Goal: Task Accomplishment & Management: Manage account settings

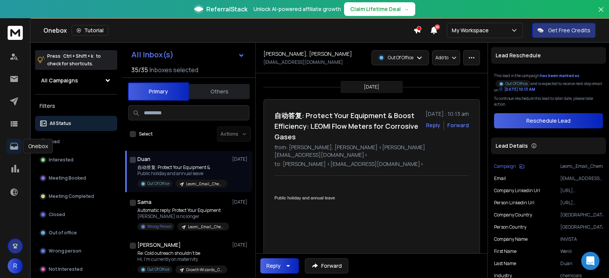
scroll to position [131, 0]
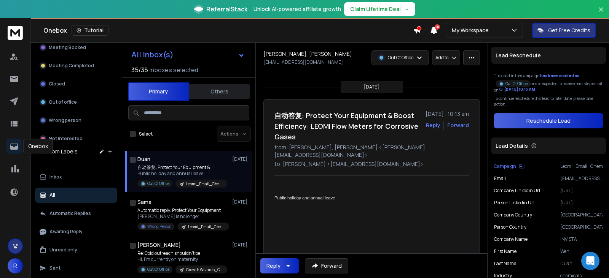
click at [80, 193] on button "All" at bounding box center [76, 195] width 82 height 15
drag, startPoint x: 217, startPoint y: 153, endPoint x: 224, endPoint y: 167, distance: 16.2
click at [220, 160] on div "Duan 08 Oct 自动答复: Protect Your Equipment & Public holiday and annual leave Out …" at bounding box center [190, 171] width 126 height 41
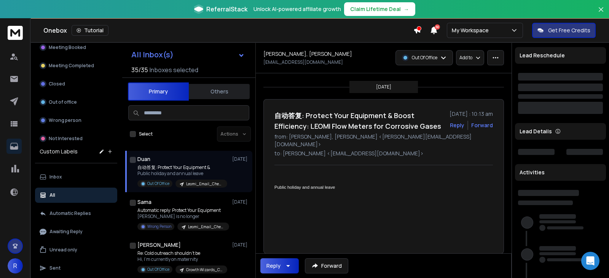
click at [224, 167] on p "自动答复: Protect Your Equipment &" at bounding box center [182, 168] width 90 height 6
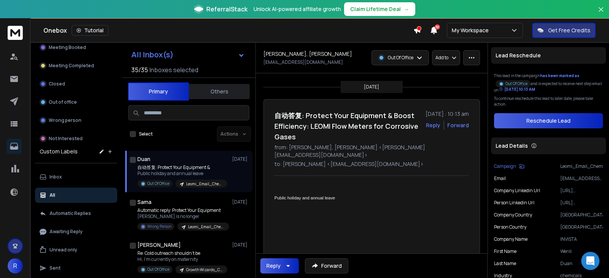
click at [1, 154] on div "R" at bounding box center [15, 149] width 30 height 263
click at [5, 151] on div "R" at bounding box center [15, 149] width 30 height 263
click at [11, 151] on link at bounding box center [13, 146] width 15 height 15
click at [113, 197] on button "All" at bounding box center [76, 195] width 82 height 15
click at [78, 197] on button "All" at bounding box center [76, 195] width 82 height 15
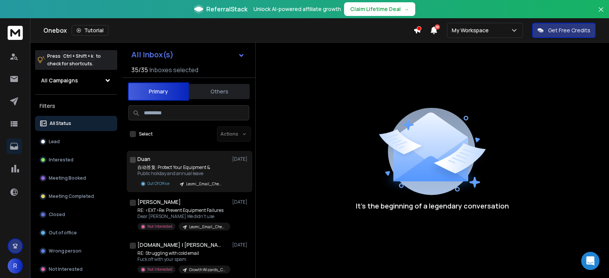
click at [214, 172] on p "Public holiday and annual leave" at bounding box center [182, 174] width 90 height 6
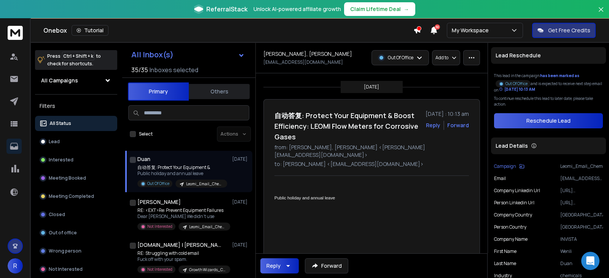
click at [223, 172] on p "Public holiday and annual leave" at bounding box center [182, 174] width 90 height 6
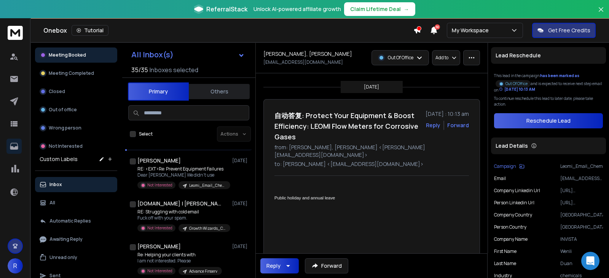
scroll to position [124, 0]
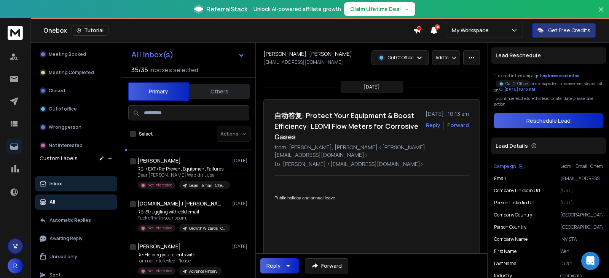
click at [81, 202] on button "All" at bounding box center [76, 202] width 82 height 15
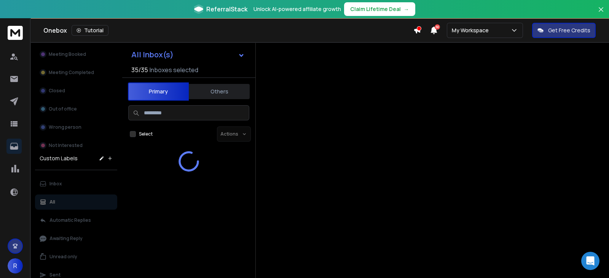
scroll to position [0, 0]
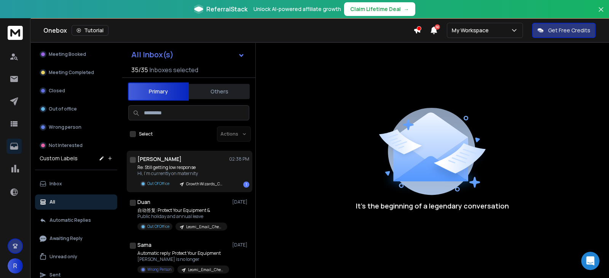
click at [239, 172] on div "Re: Still getting low response Hi, I'm currently on maternity Out Of Office Gro…" at bounding box center [193, 176] width 112 height 23
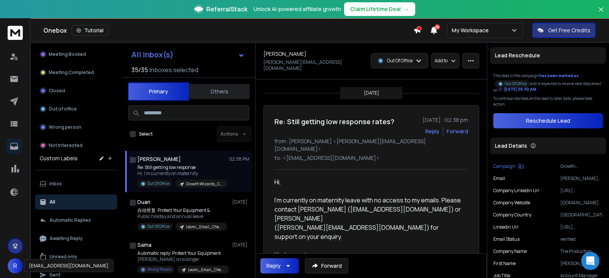
click at [15, 269] on span "R" at bounding box center [15, 266] width 15 height 15
click at [13, 212] on div "R" at bounding box center [15, 149] width 30 height 263
click at [11, 267] on span "R" at bounding box center [15, 266] width 15 height 15
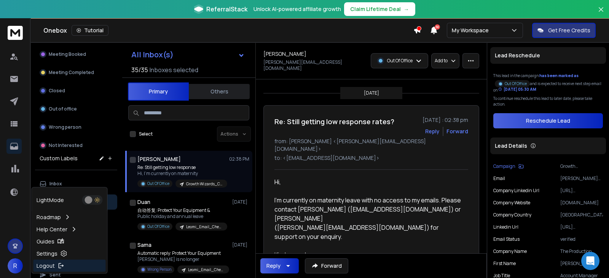
click at [40, 268] on p "Logout" at bounding box center [46, 267] width 18 height 8
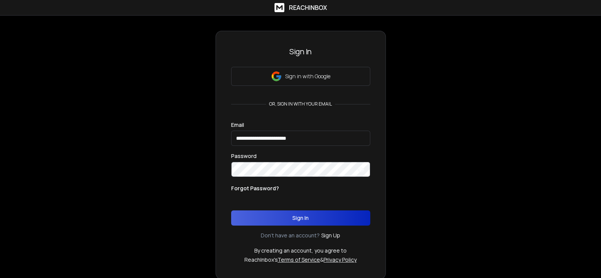
click at [326, 140] on input "**********" at bounding box center [300, 138] width 139 height 15
type input "**********"
click at [258, 215] on button "Sign In" at bounding box center [300, 218] width 139 height 15
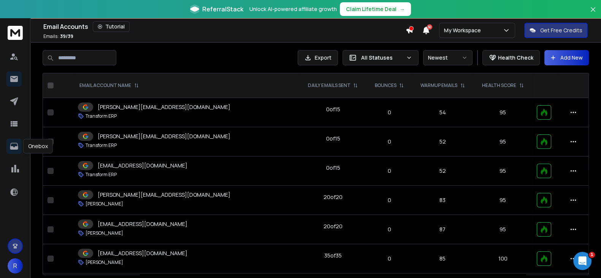
click at [13, 151] on link at bounding box center [13, 146] width 15 height 15
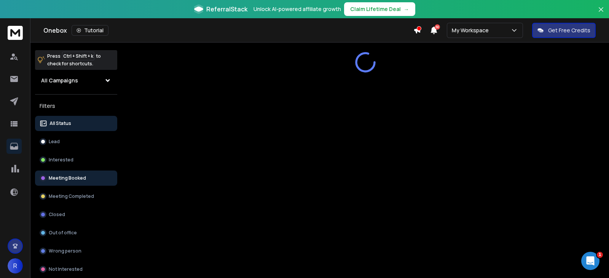
scroll to position [86, 0]
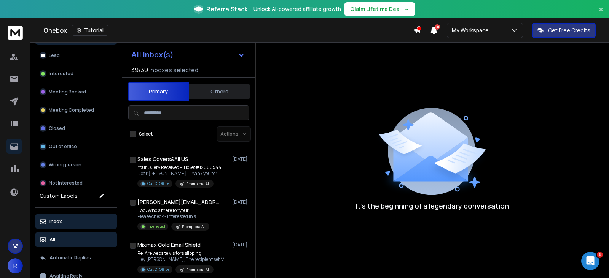
click at [59, 240] on button "All" at bounding box center [76, 239] width 82 height 15
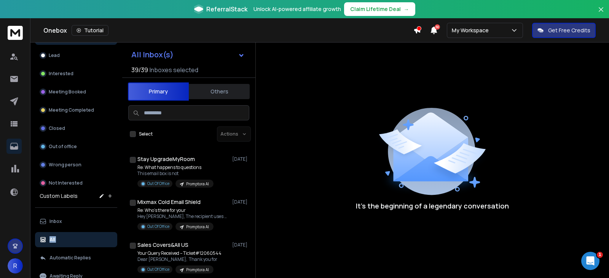
click at [59, 240] on button "All" at bounding box center [76, 239] width 82 height 15
click at [16, 268] on span "R" at bounding box center [15, 266] width 15 height 15
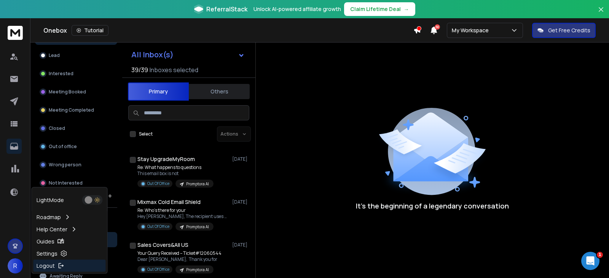
click at [64, 269] on div "Logout" at bounding box center [69, 266] width 72 height 12
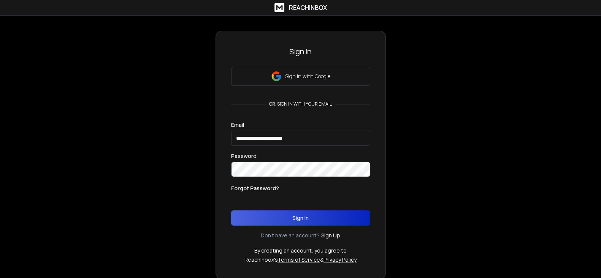
click at [309, 138] on input "**********" at bounding box center [300, 138] width 139 height 15
type input "**********"
click at [278, 216] on button "Sign In" at bounding box center [300, 218] width 139 height 15
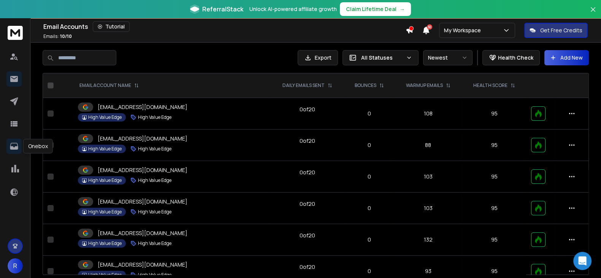
click at [16, 140] on link at bounding box center [13, 146] width 15 height 15
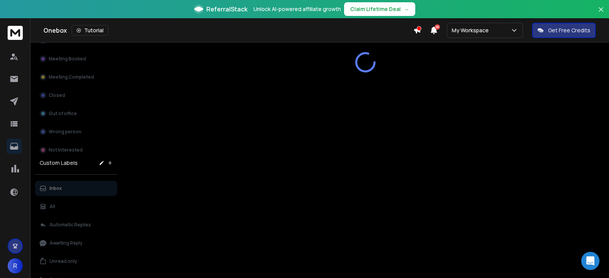
scroll to position [121, 0]
click at [62, 207] on div "Inbox All Automatic Replies Awaiting Reply Unread only Sent Drafts Archive" at bounding box center [76, 260] width 82 height 161
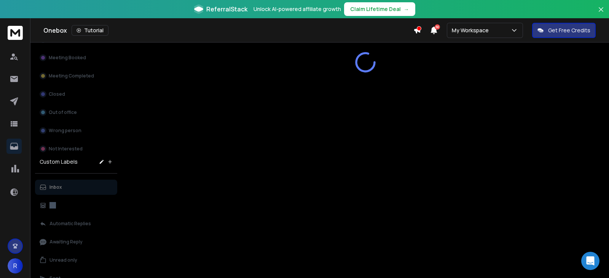
click at [62, 207] on div "Inbox All Automatic Replies Awaiting Reply Unread only Sent Drafts Archive" at bounding box center [76, 260] width 82 height 161
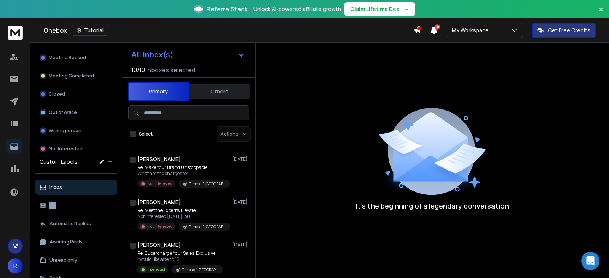
click at [62, 207] on button "All" at bounding box center [76, 205] width 82 height 15
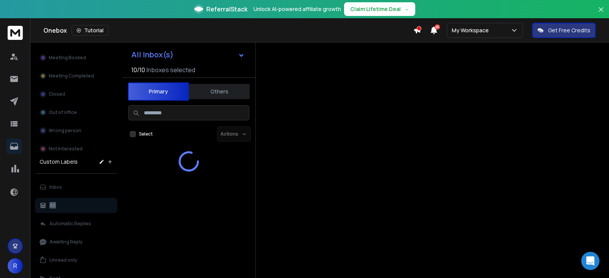
click at [62, 207] on div "Inbox All Automatic Replies Awaiting Reply Unread only Sent Drafts Archive" at bounding box center [76, 260] width 82 height 161
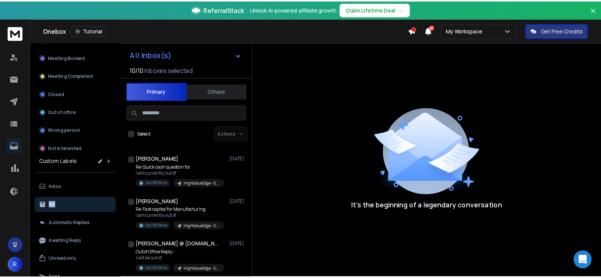
scroll to position [0, 0]
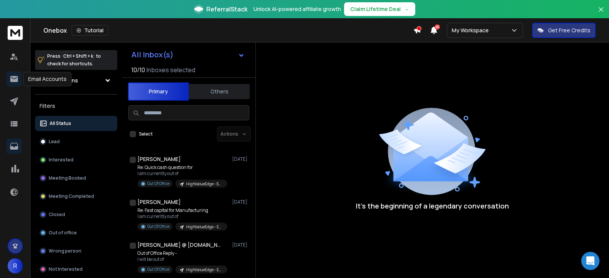
click at [12, 84] on link at bounding box center [13, 79] width 15 height 15
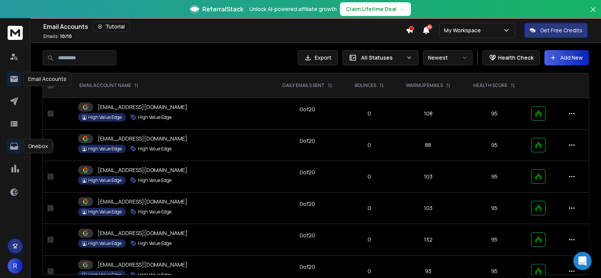
click at [17, 149] on icon at bounding box center [14, 146] width 8 height 7
